Goal: Navigation & Orientation: Find specific page/section

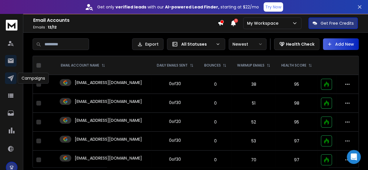
click at [14, 79] on icon at bounding box center [10, 78] width 7 height 7
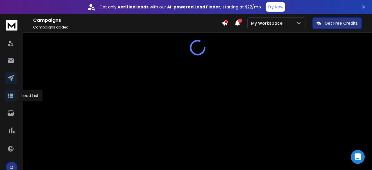
click at [9, 93] on icon at bounding box center [10, 95] width 7 height 7
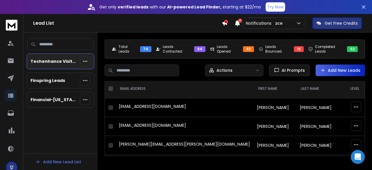
click at [241, 24] on icon at bounding box center [238, 23] width 6 height 6
click at [13, 111] on icon at bounding box center [11, 113] width 6 height 5
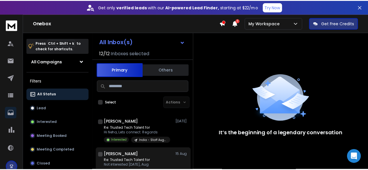
scroll to position [29, 0]
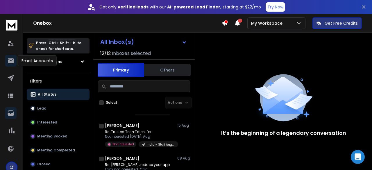
click at [11, 63] on icon at bounding box center [11, 60] width 6 height 5
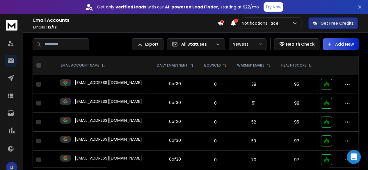
click at [236, 24] on icon at bounding box center [233, 23] width 6 height 6
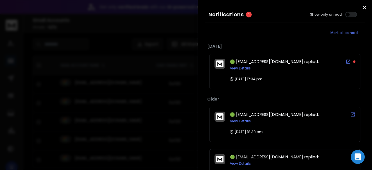
click at [365, 10] on icon "button" at bounding box center [365, 8] width 6 height 6
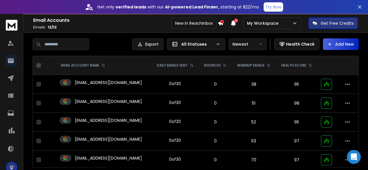
click at [219, 22] on icon at bounding box center [221, 23] width 6 height 6
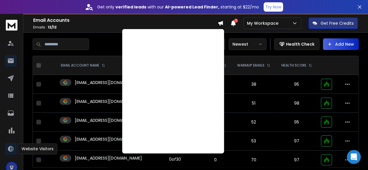
scroll to position [3, 0]
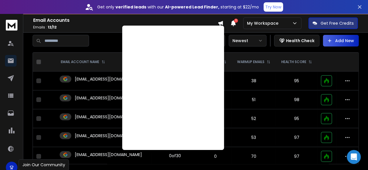
click at [12, 166] on icon at bounding box center [11, 167] width 3 height 5
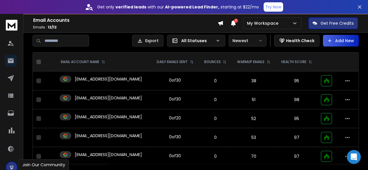
click at [361, 7] on icon at bounding box center [359, 6] width 5 height 5
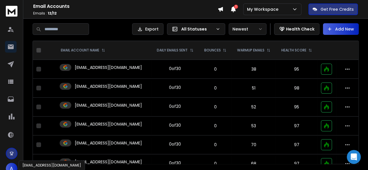
click at [14, 166] on span "A" at bounding box center [12, 169] width 12 height 12
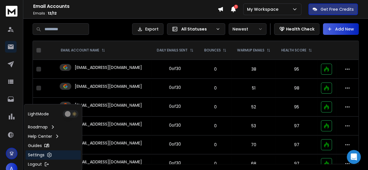
click at [37, 156] on p "Settings" at bounding box center [36, 155] width 17 height 6
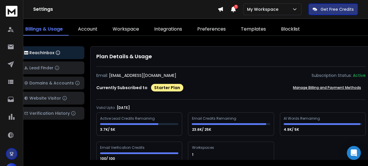
click at [176, 29] on link "Integrations" at bounding box center [168, 29] width 40 height 12
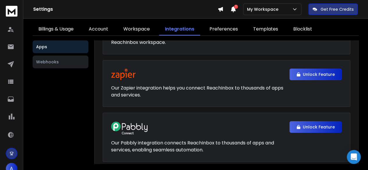
scroll to position [73, 0]
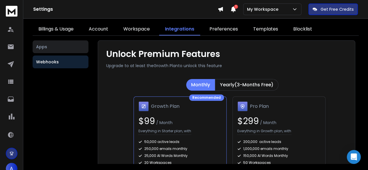
click at [48, 61] on button "Webhooks" at bounding box center [61, 62] width 56 height 13
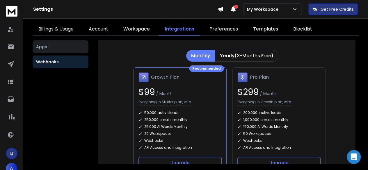
scroll to position [0, 0]
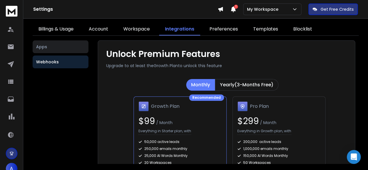
click at [105, 28] on link "Account" at bounding box center [98, 29] width 31 height 12
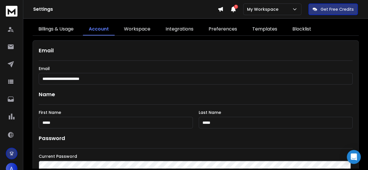
click at [307, 33] on link "Blocklist" at bounding box center [302, 29] width 31 height 12
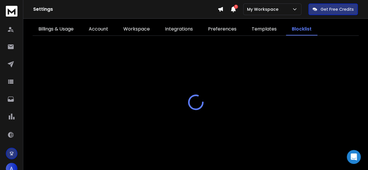
click at [262, 27] on link "Templates" at bounding box center [264, 29] width 37 height 12
